Goal: Communication & Community: Answer question/provide support

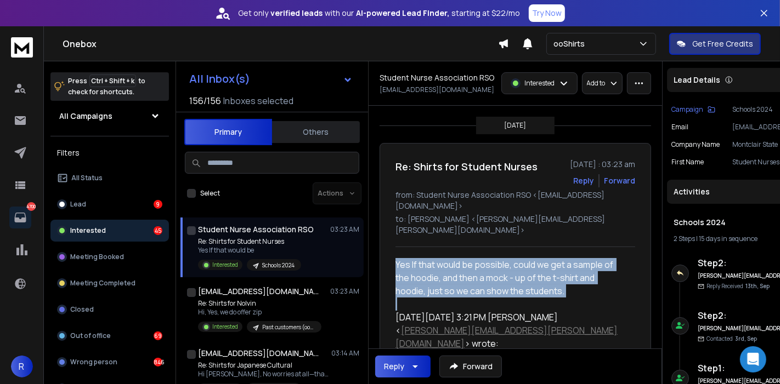
click at [485, 258] on div "Yes If that would be possible, could we get a sample of the hoodie, and then a …" at bounding box center [510, 277] width 231 height 39
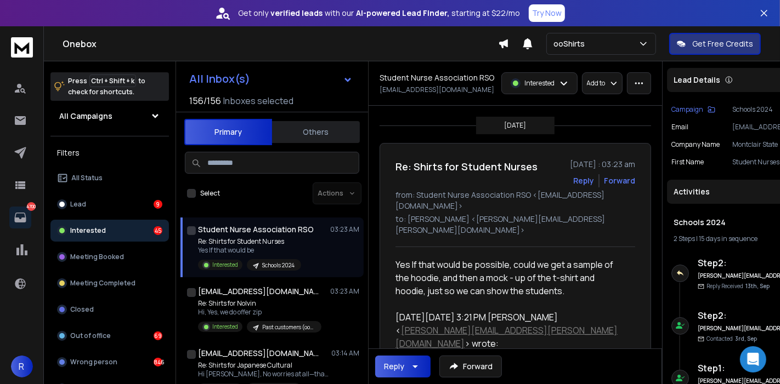
click at [498, 258] on div "Yes If that would be possible, could we get a sample of the hoodie, and then a …" at bounding box center [510, 277] width 231 height 39
click at [384, 369] on div "Reply" at bounding box center [394, 366] width 20 height 11
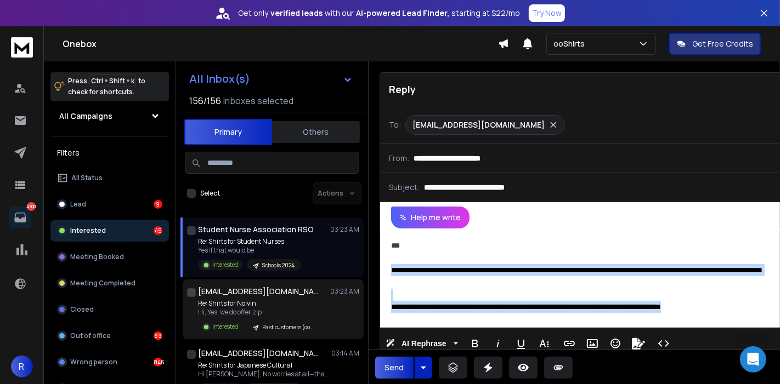
drag, startPoint x: 660, startPoint y: 234, endPoint x: 276, endPoint y: 234, distance: 384.4
click at [275, 229] on div "All Inbox(s) 156 / 156 Inboxes selected Primary Others Select Actions Student N…" at bounding box center [512, 253] width 674 height 384
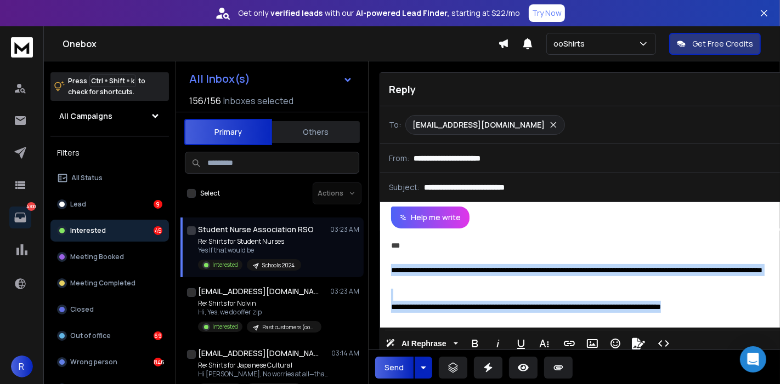
copy div "**********"
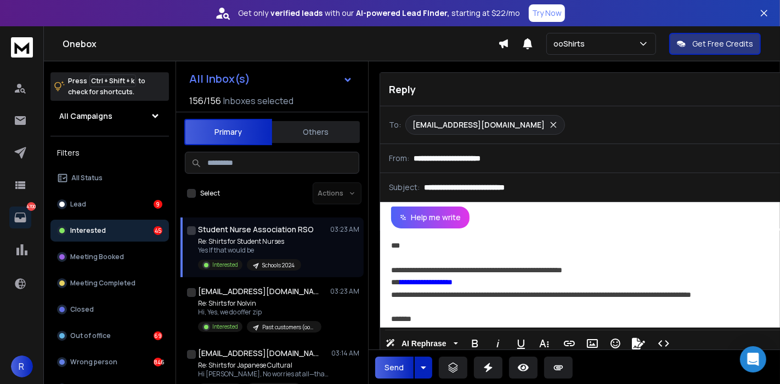
click at [440, 264] on p "**********" at bounding box center [604, 276] width 427 height 25
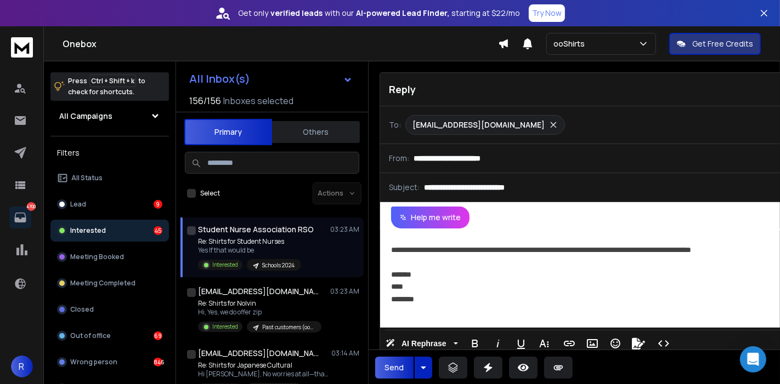
scroll to position [61, 0]
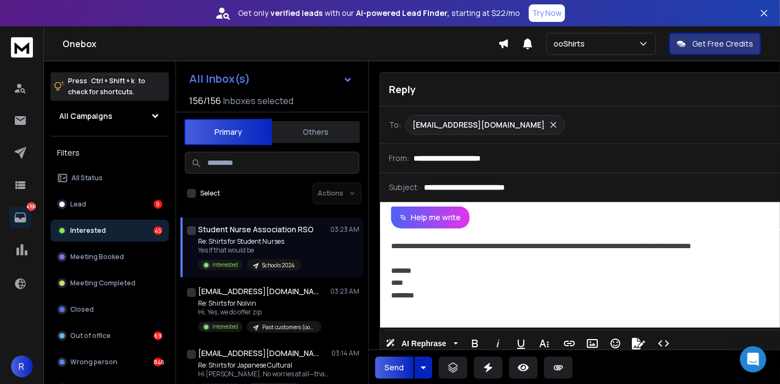
click at [375, 358] on button "Send" at bounding box center [394, 368] width 38 height 22
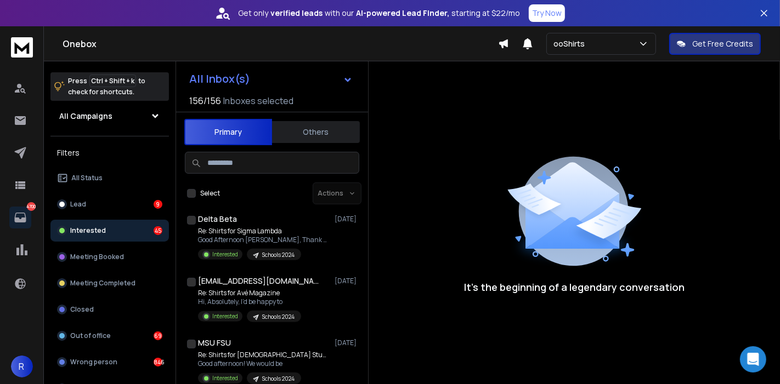
scroll to position [21684, 0]
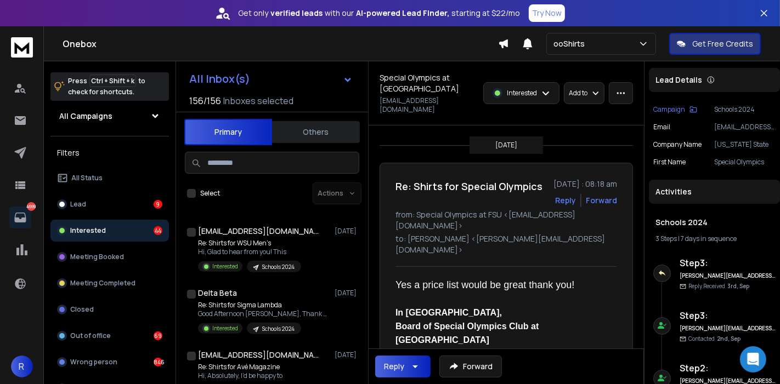
click at [384, 368] on div "Reply" at bounding box center [394, 366] width 20 height 11
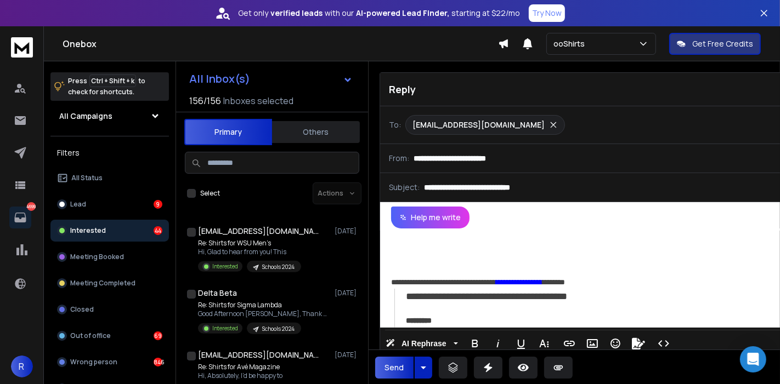
click at [375, 365] on button "Send" at bounding box center [394, 368] width 38 height 22
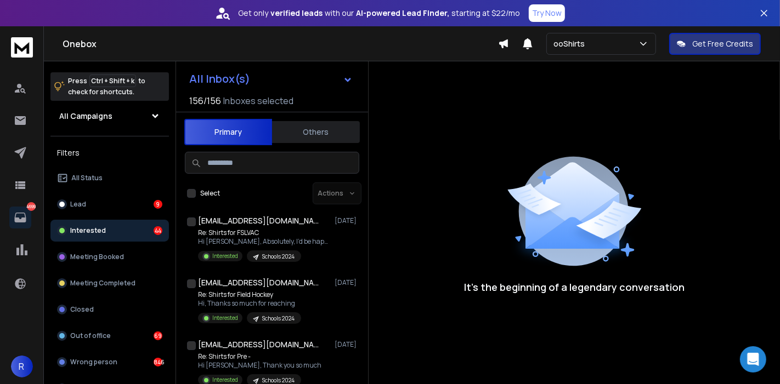
scroll to position [24737, 0]
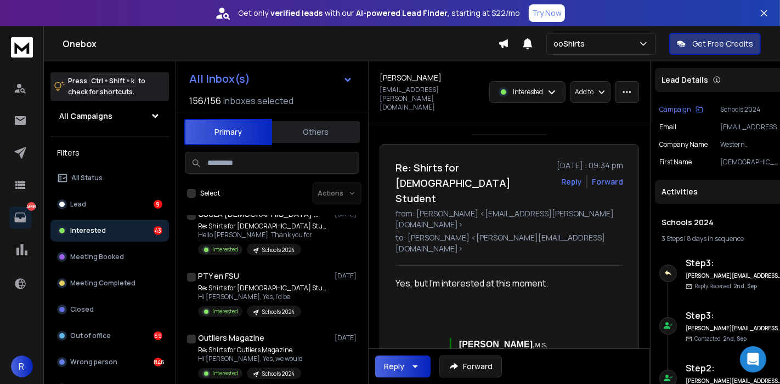
scroll to position [0, 0]
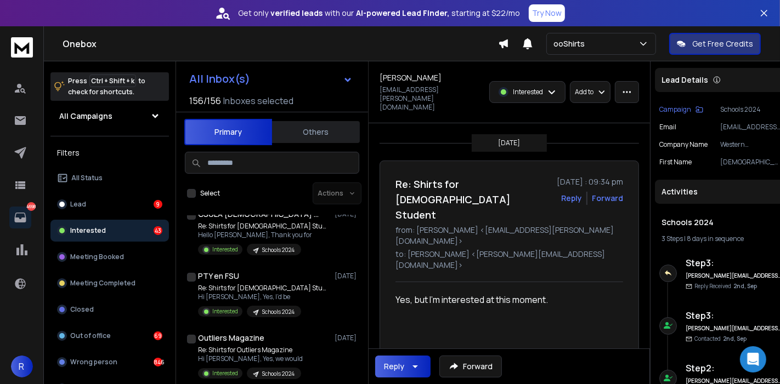
click at [375, 362] on button "Reply" at bounding box center [402, 367] width 55 height 22
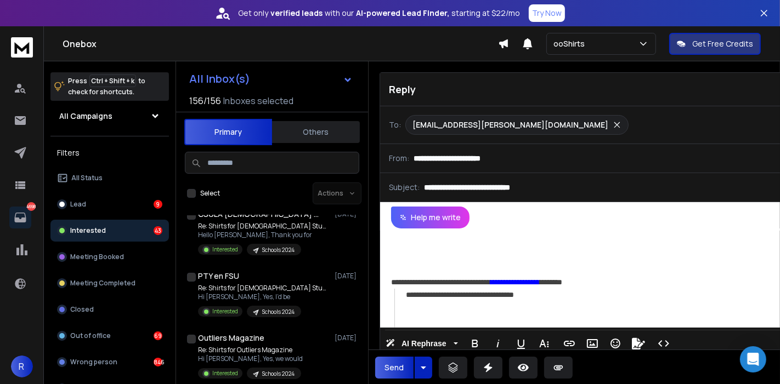
click at [375, 357] on button "Send" at bounding box center [394, 368] width 38 height 22
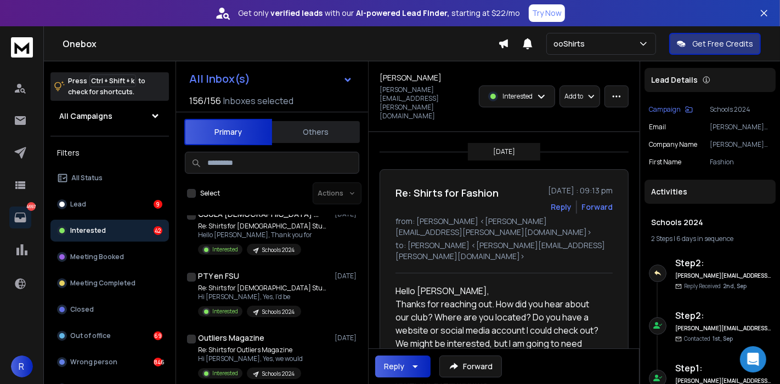
click at [384, 367] on div "Reply" at bounding box center [394, 366] width 20 height 11
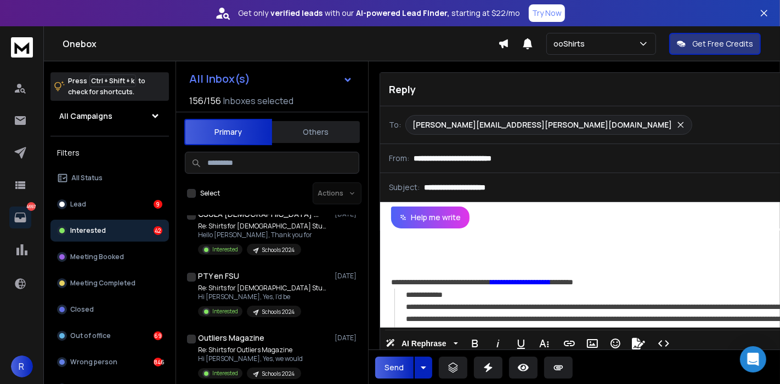
click at [375, 363] on button "Send" at bounding box center [394, 368] width 38 height 22
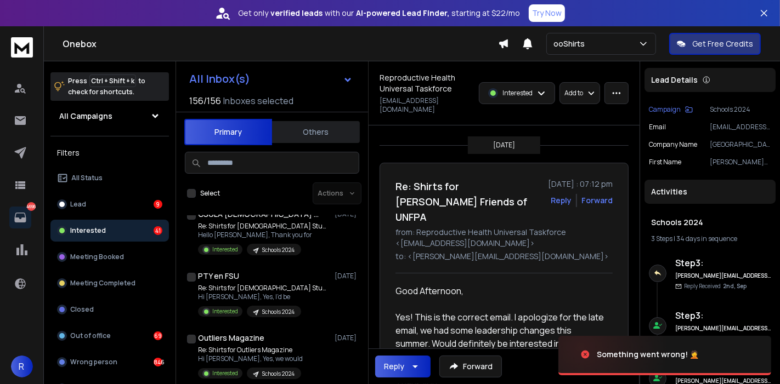
click at [384, 368] on div "Reply" at bounding box center [394, 366] width 20 height 11
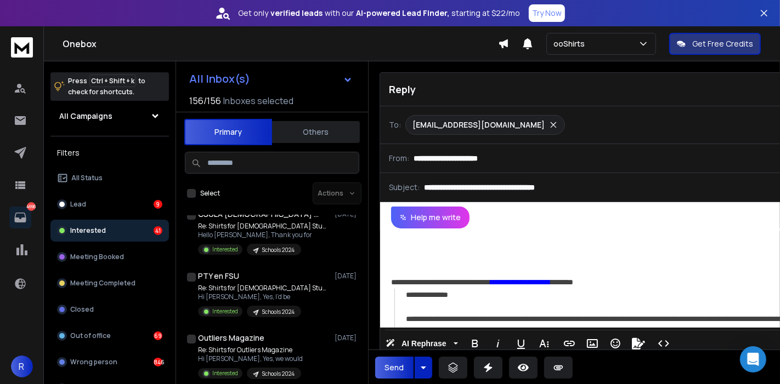
click at [375, 367] on button "Send" at bounding box center [394, 368] width 38 height 22
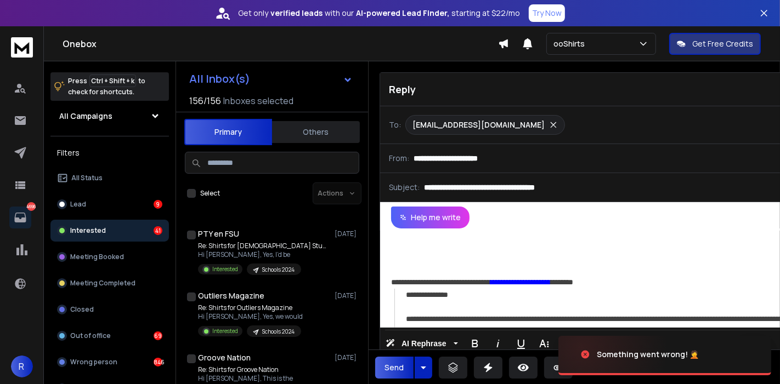
scroll to position [24858, 0]
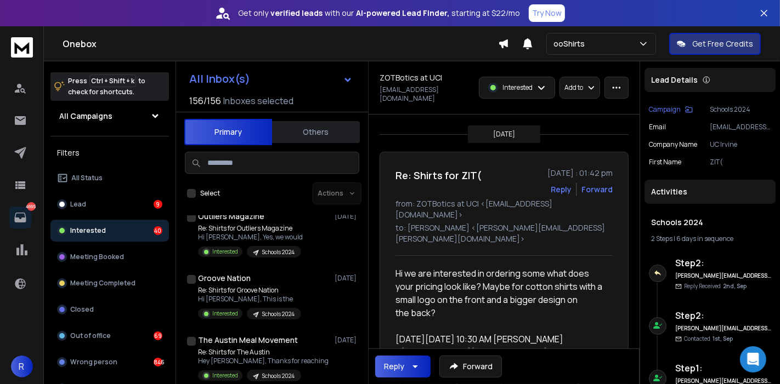
click at [384, 371] on div "Reply" at bounding box center [394, 366] width 20 height 11
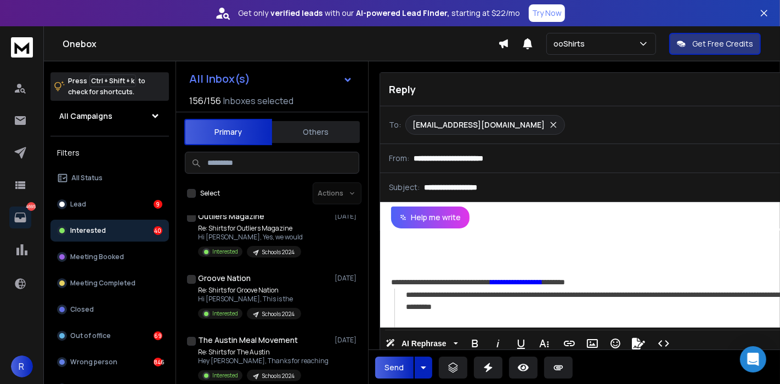
click at [375, 362] on button "Send" at bounding box center [394, 368] width 38 height 22
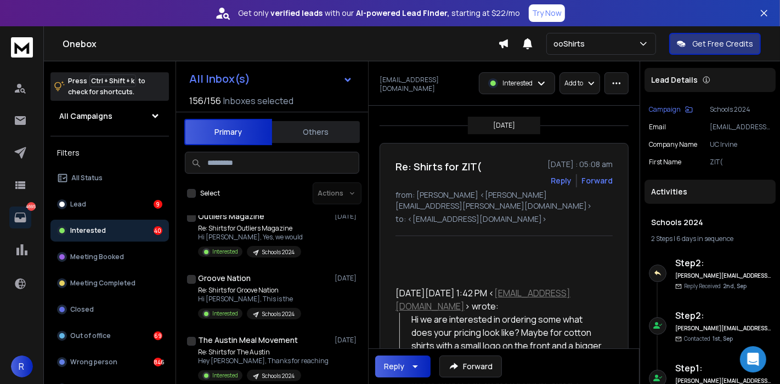
click at [375, 375] on button "Reply" at bounding box center [402, 367] width 55 height 22
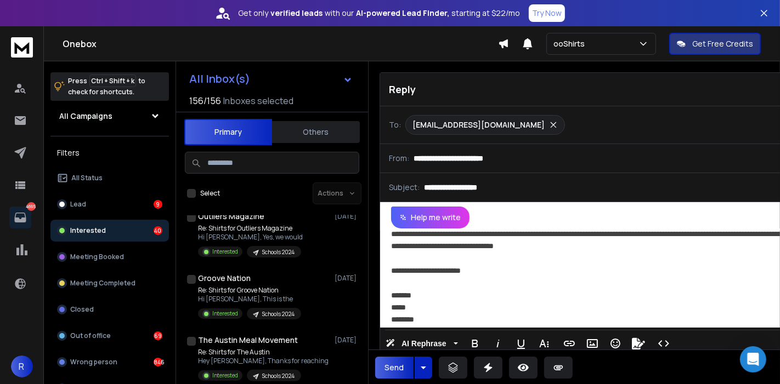
scroll to position [61, 0]
click at [391, 290] on div "******* ***** ********" at bounding box center [604, 308] width 427 height 37
click at [405, 115] on div "[EMAIL_ADDRESS][DOMAIN_NAME]" at bounding box center [485, 125] width 160 height 20
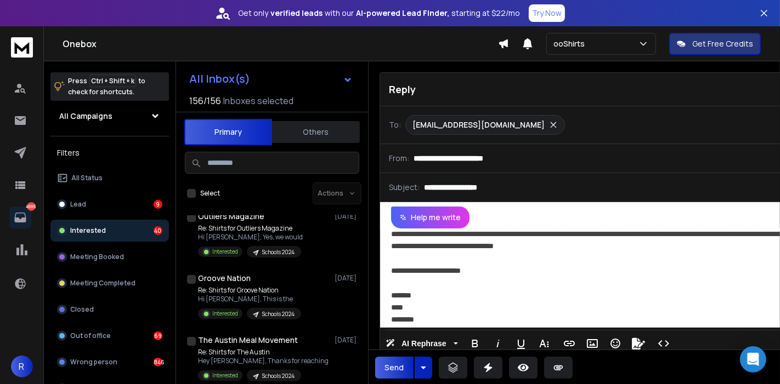
click at [405, 115] on div "[EMAIL_ADDRESS][DOMAIN_NAME]" at bounding box center [485, 125] width 160 height 20
copy p
click at [375, 364] on button "Send" at bounding box center [394, 368] width 38 height 22
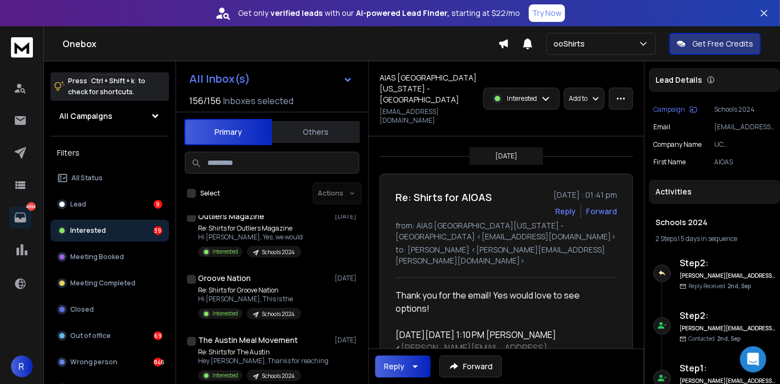
click at [384, 372] on div "Reply" at bounding box center [394, 366] width 20 height 11
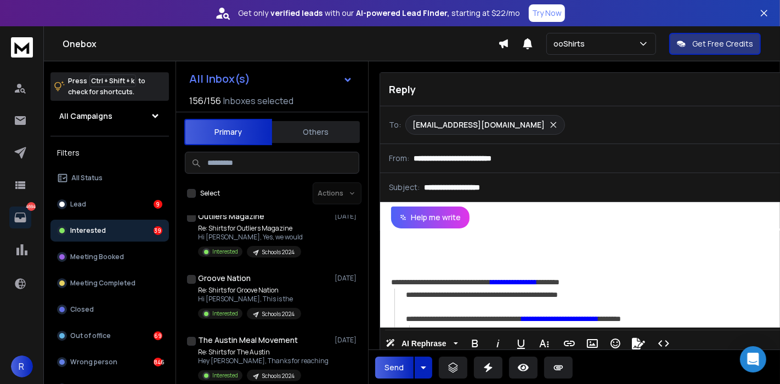
click at [375, 362] on button "Send" at bounding box center [394, 368] width 38 height 22
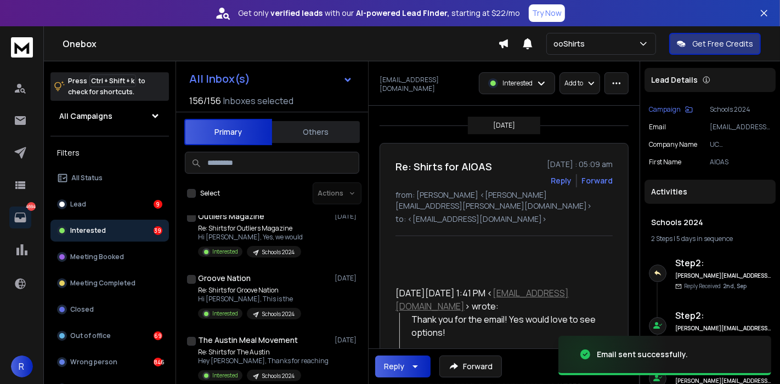
click at [375, 373] on button "Reply" at bounding box center [402, 367] width 55 height 22
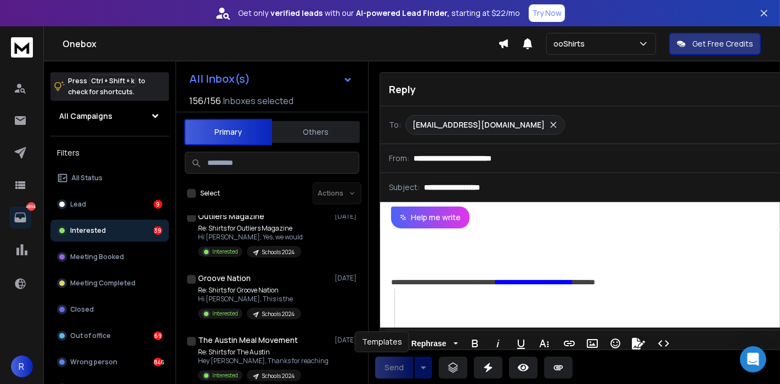
click at [447, 362] on icon at bounding box center [452, 367] width 11 height 11
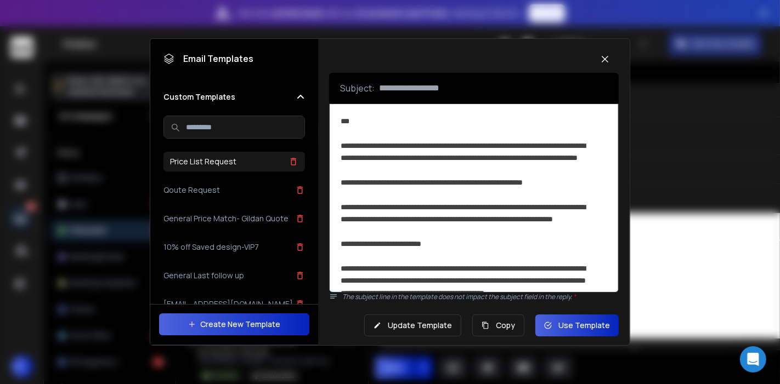
click at [595, 328] on button "Use Template" at bounding box center [576, 326] width 83 height 22
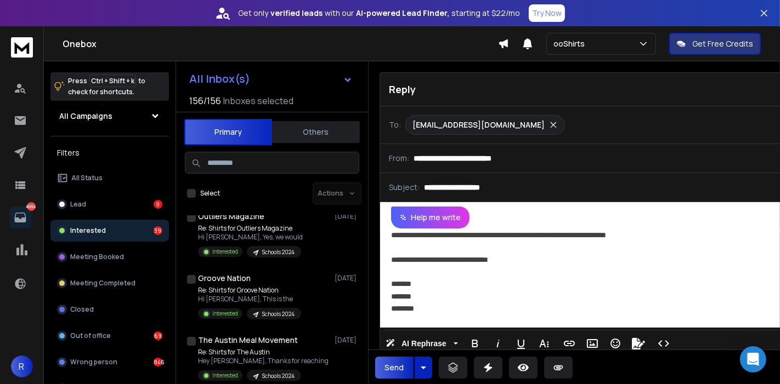
scroll to position [13, 0]
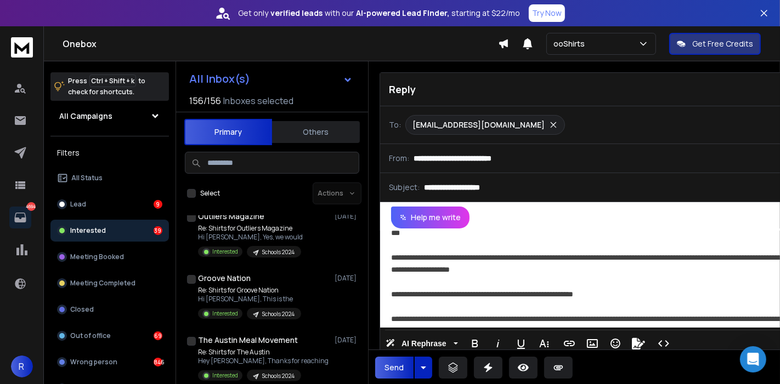
click at [391, 254] on div "**********" at bounding box center [604, 362] width 427 height 270
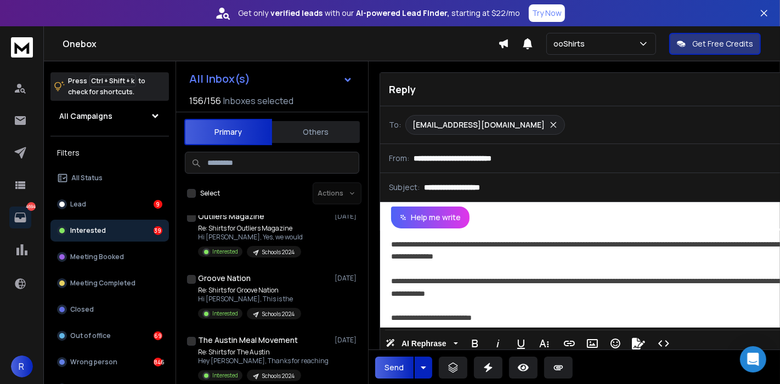
scroll to position [73, 0]
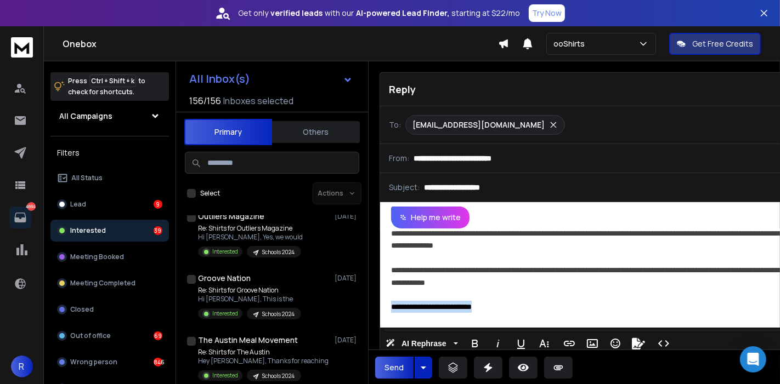
drag, startPoint x: 430, startPoint y: 267, endPoint x: 303, endPoint y: 266, distance: 127.2
click at [294, 265] on div "All Inbox(s) 156 / 156 Inboxes selected Primary Others Select Actions [EMAIL_AD…" at bounding box center [512, 253] width 674 height 384
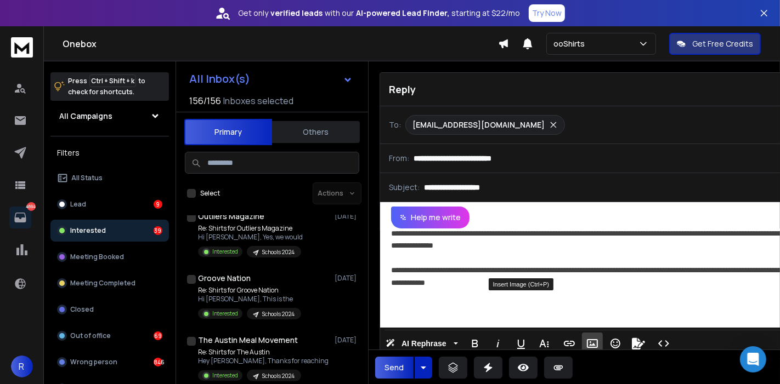
click at [587, 339] on icon "button" at bounding box center [592, 343] width 11 height 9
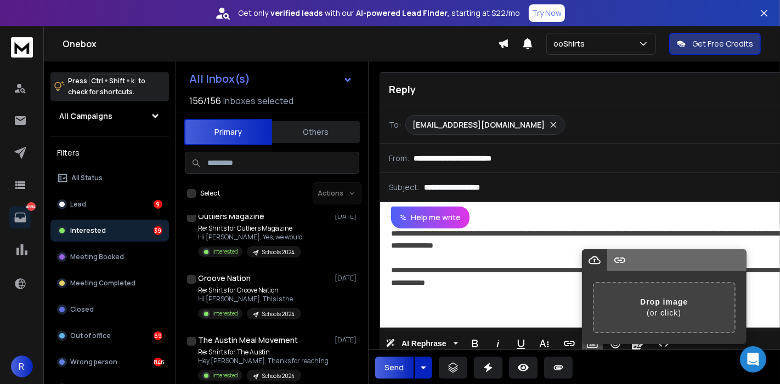
click at [583, 283] on input "file" at bounding box center [383, 307] width 702 height 49
type input "**********"
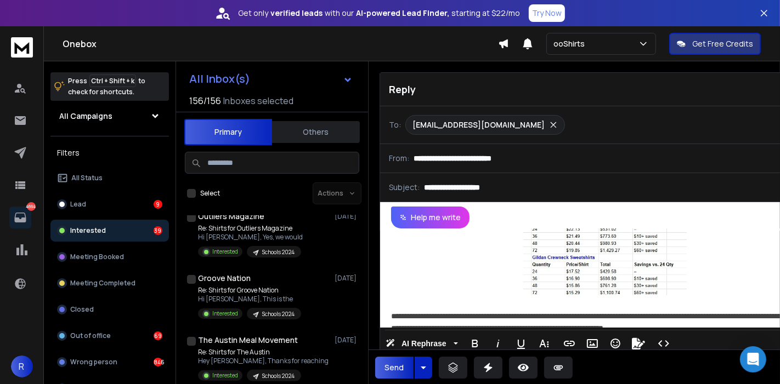
scroll to position [317, 0]
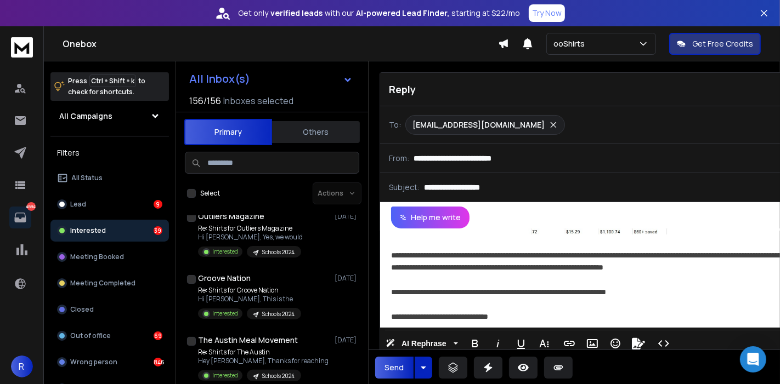
click at [432, 240] on div "**********" at bounding box center [604, 190] width 427 height 364
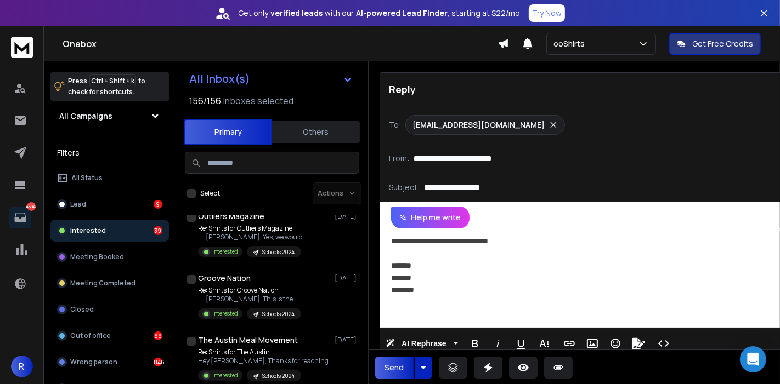
scroll to position [378, 0]
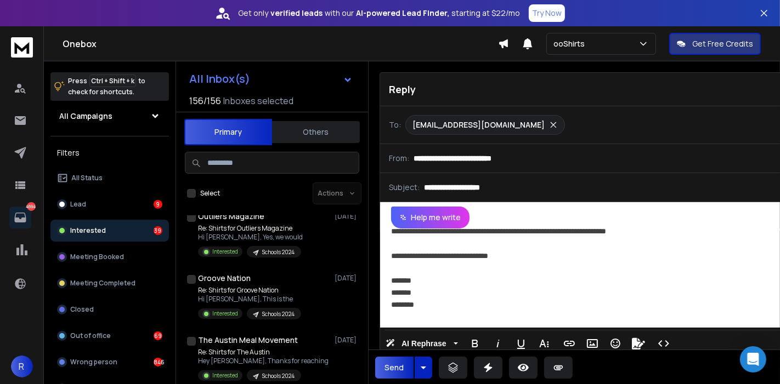
click at [391, 251] on div "**********" at bounding box center [604, 129] width 427 height 364
drag, startPoint x: 318, startPoint y: 364, endPoint x: 352, endPoint y: 247, distance: 121.1
click at [375, 364] on button "Send" at bounding box center [394, 368] width 38 height 22
click at [412, 120] on p "[EMAIL_ADDRESS][DOMAIN_NAME]" at bounding box center [478, 125] width 132 height 11
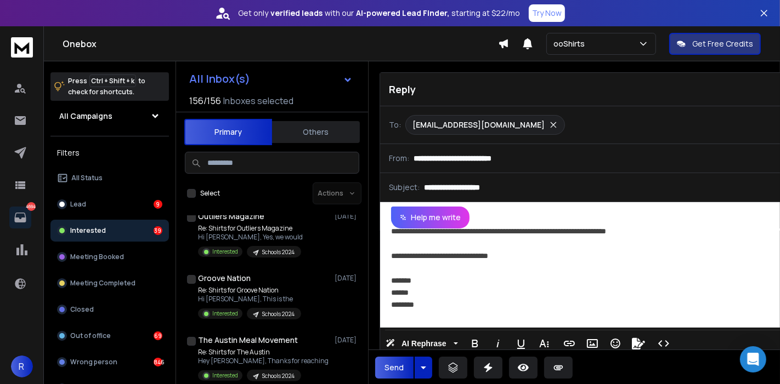
click at [412, 120] on p "[EMAIL_ADDRESS][DOMAIN_NAME]" at bounding box center [478, 125] width 132 height 11
copy p
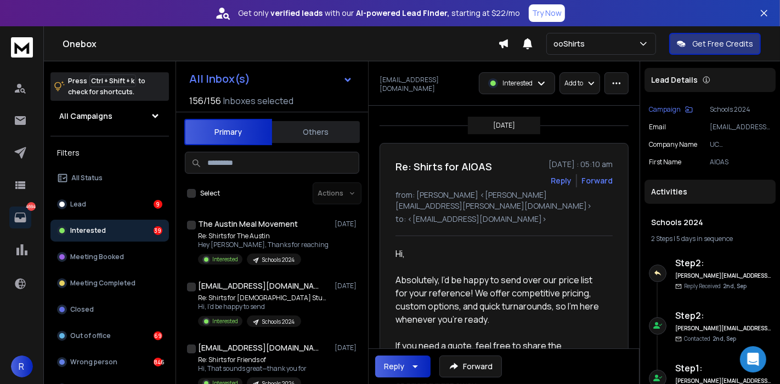
scroll to position [24981, 0]
